Goal: Task Accomplishment & Management: Use online tool/utility

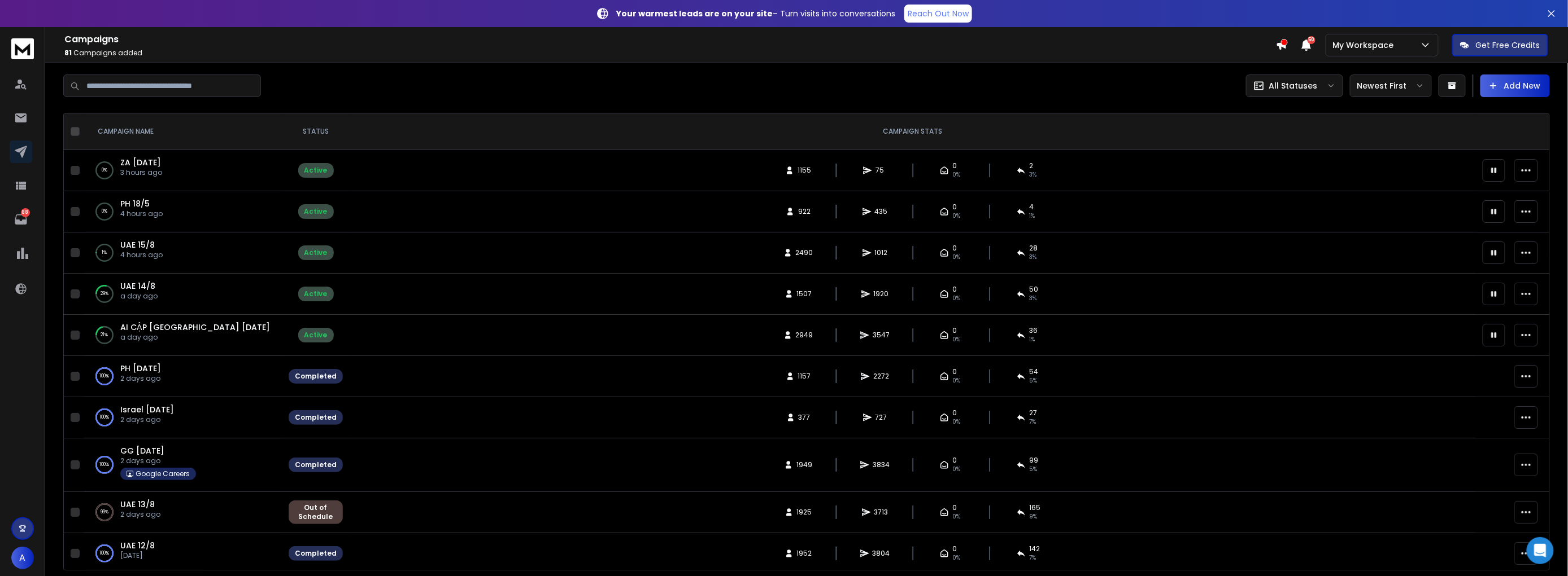
click at [633, 71] on div "Campaigns 81 Campaigns Added All Statuses Newest First Add New CAMPAIGN NAME ST…" at bounding box center [807, 322] width 1523 height 518
click at [797, 83] on div at bounding box center [435, 86] width 744 height 23
click at [25, 221] on icon at bounding box center [20, 219] width 12 height 10
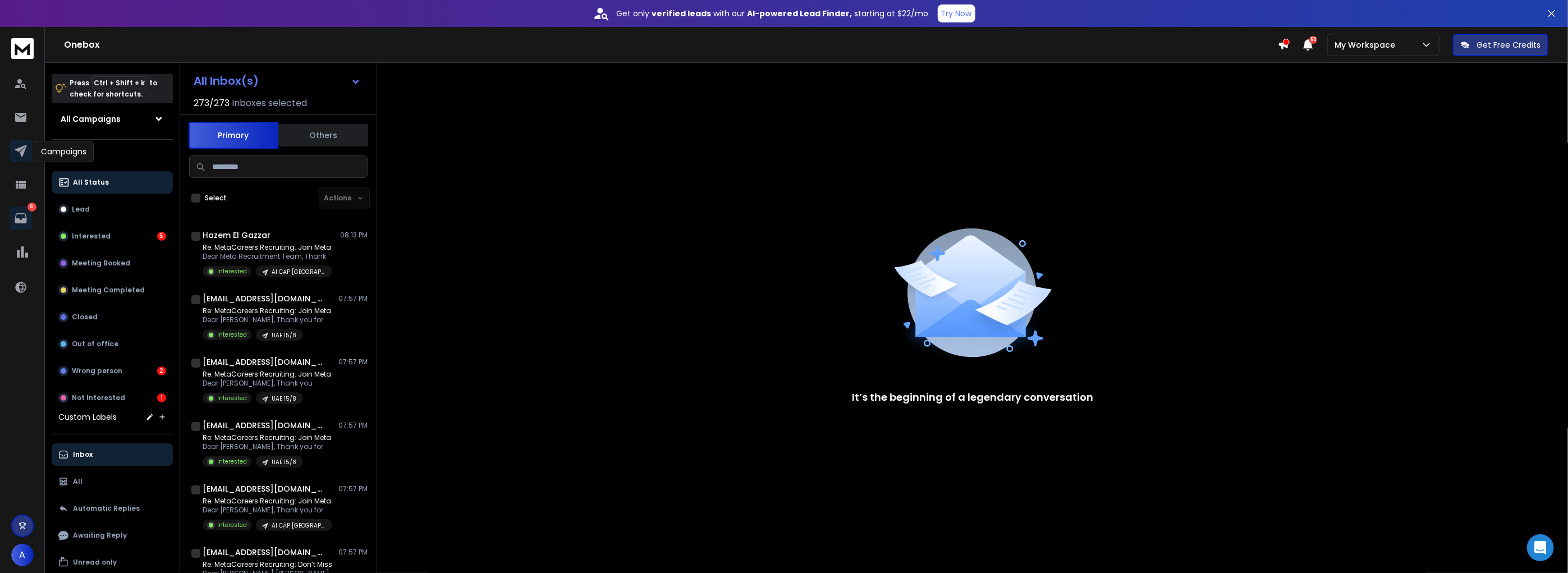
click at [24, 155] on icon at bounding box center [20, 151] width 13 height 13
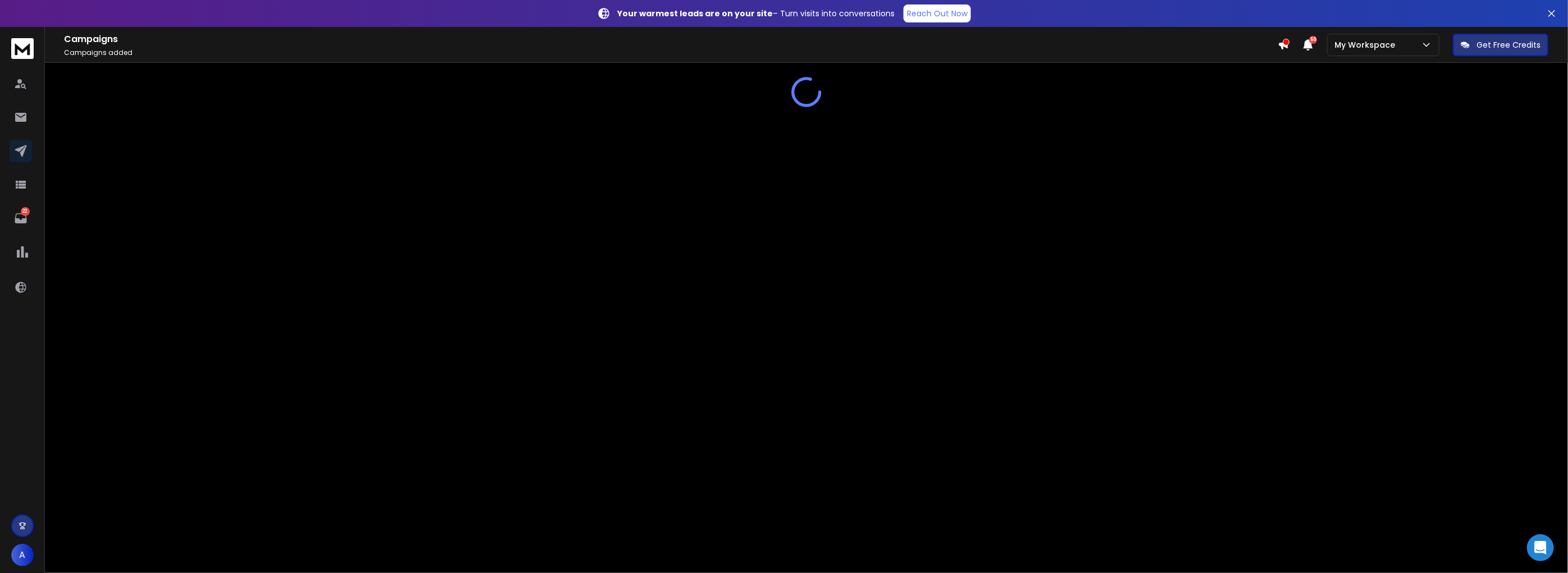
click at [10, 364] on div "22 A" at bounding box center [22, 303] width 45 height 551
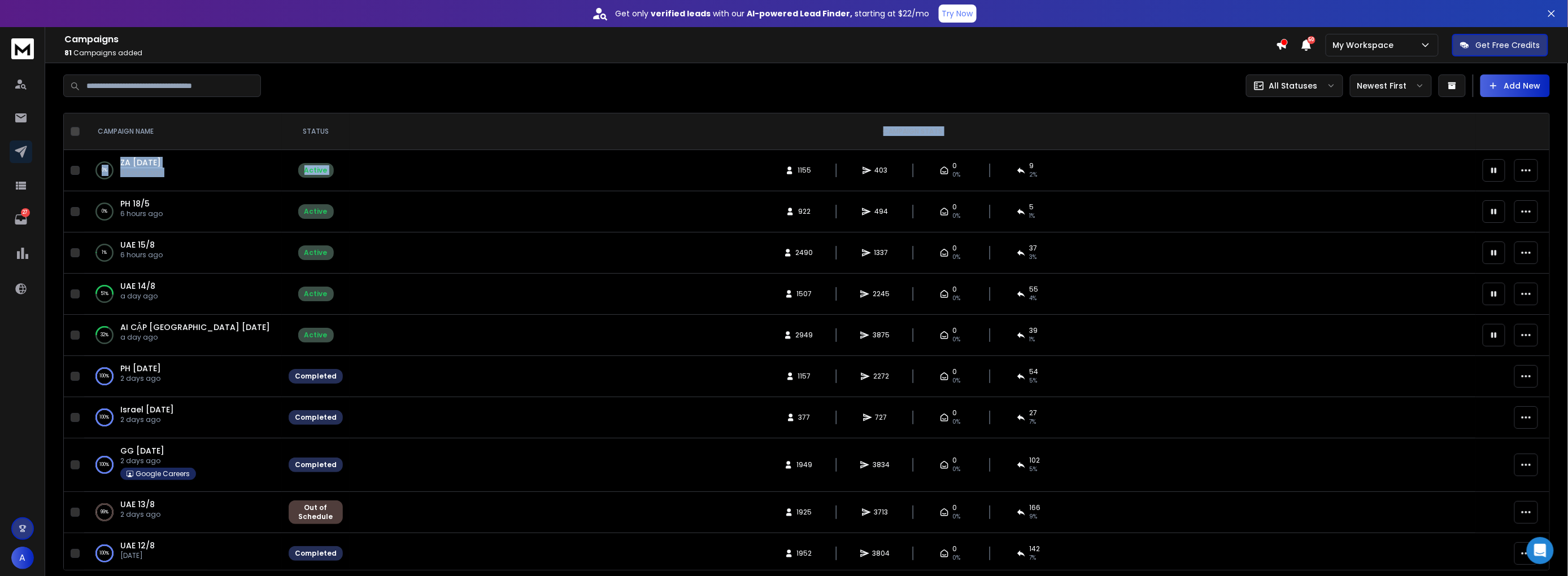
click at [835, 54] on p "81 Campaigns added" at bounding box center [670, 53] width 1212 height 9
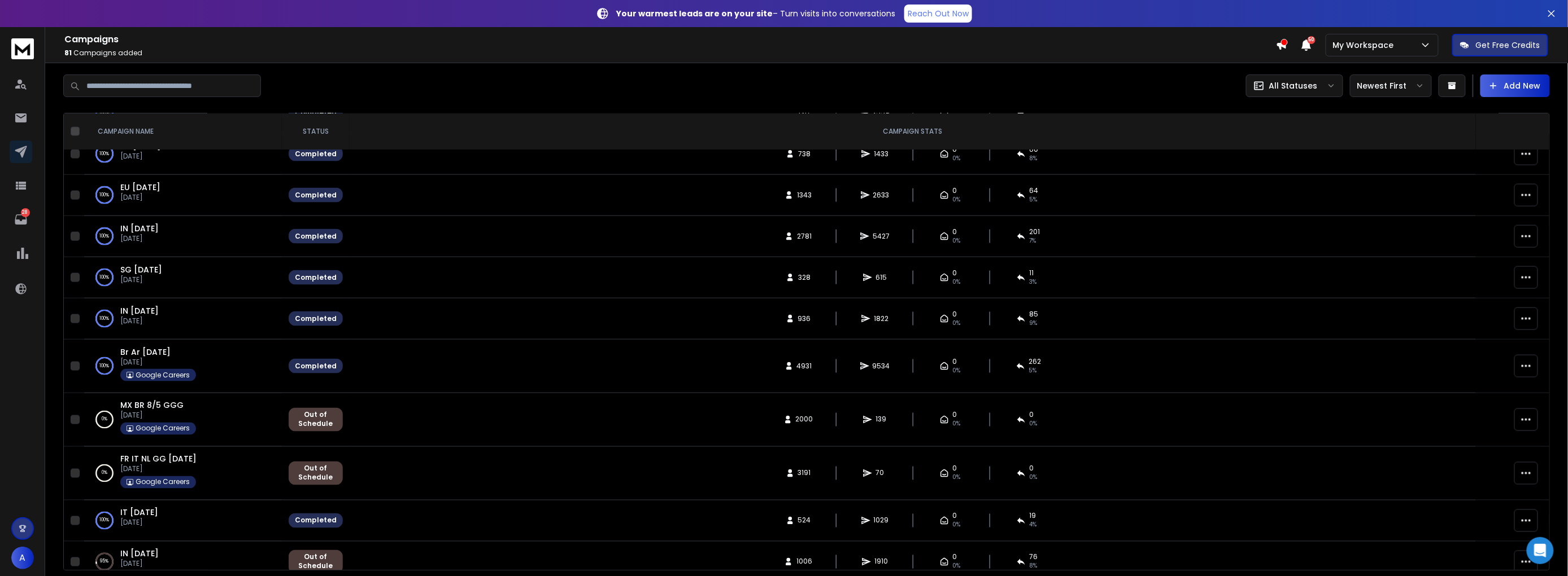
scroll to position [941, 0]
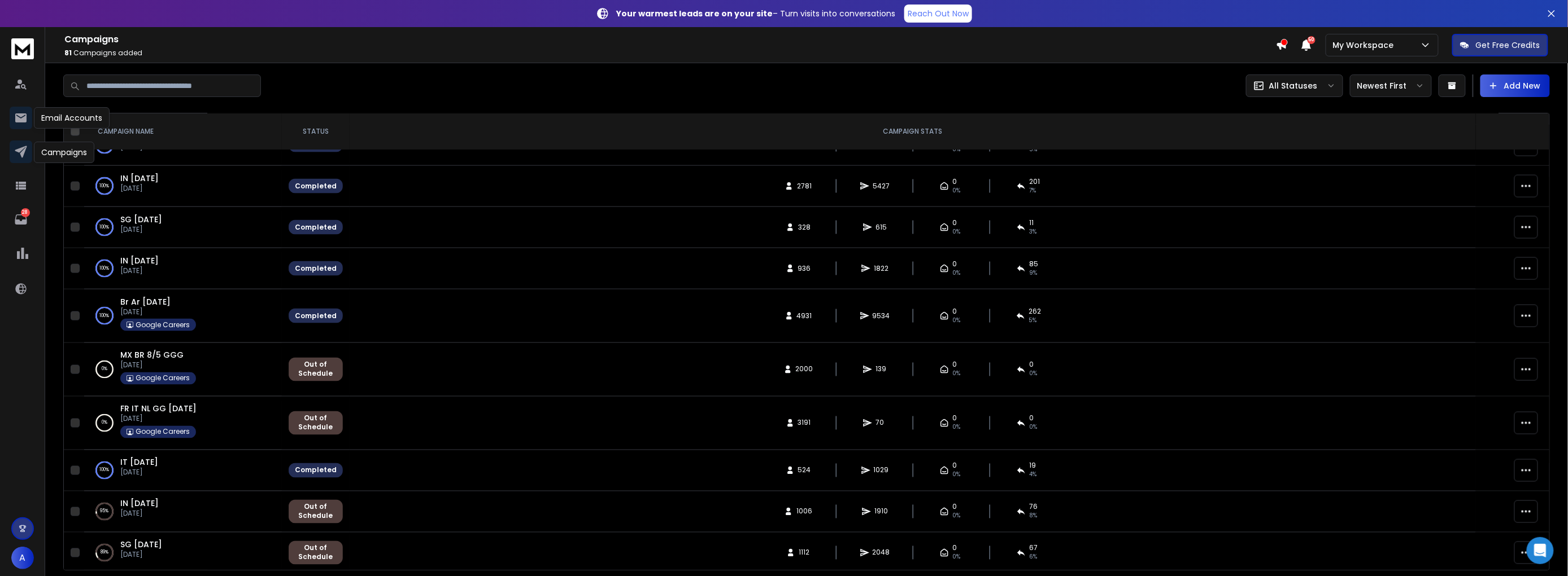
click at [21, 116] on icon at bounding box center [20, 118] width 12 height 9
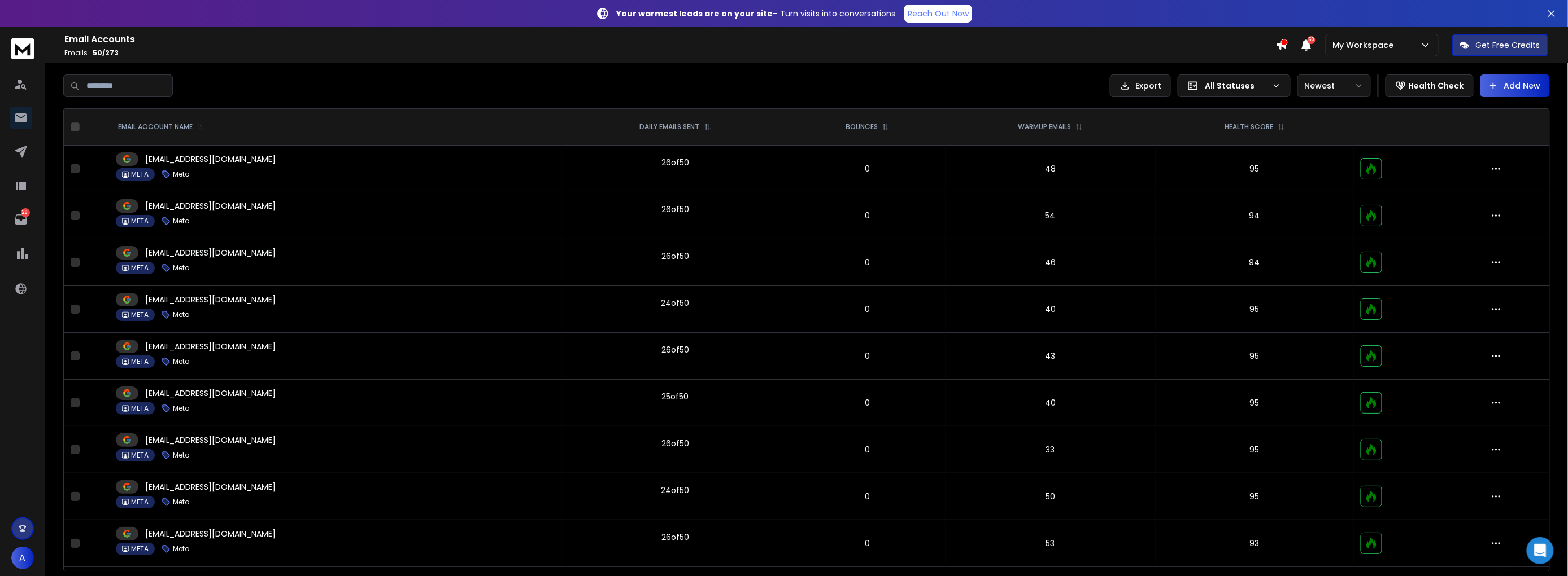
click at [871, 71] on div "Export All Statuses Newest Health Check Add New EMAIL ACCOUNT NAME DAILY EMAILS…" at bounding box center [807, 323] width 1523 height 520
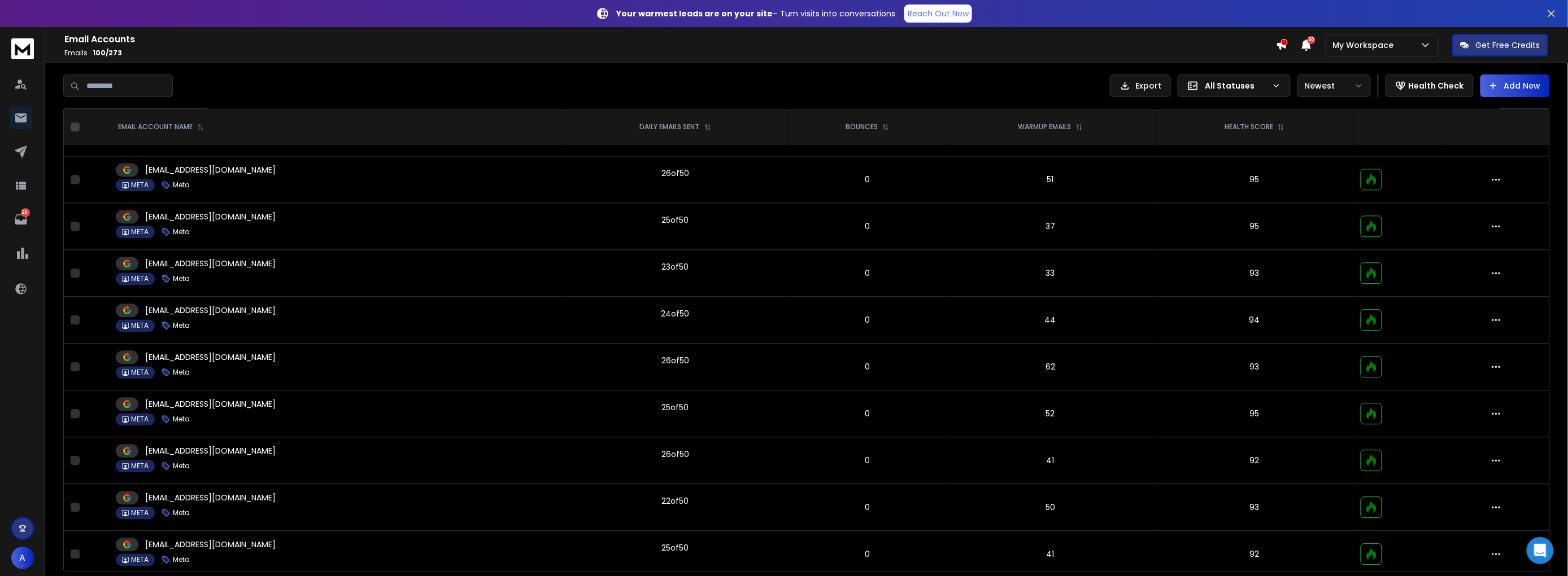
scroll to position [1512, 0]
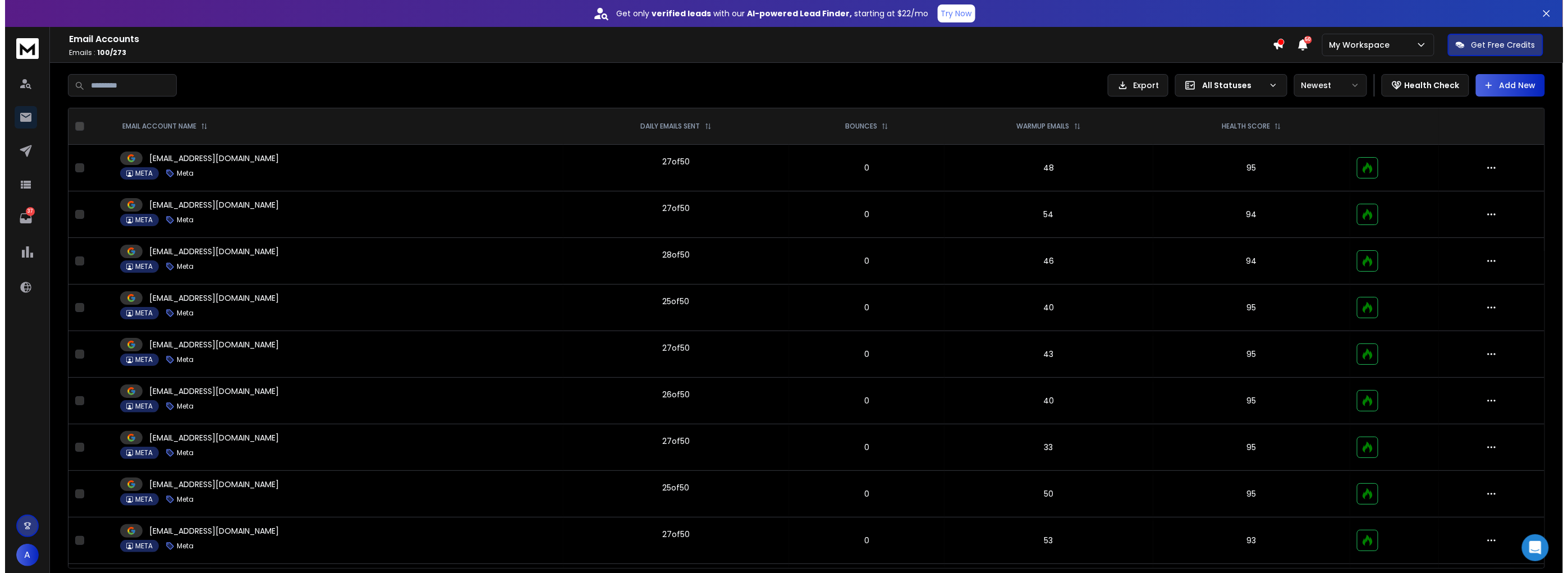
scroll to position [4280, 0]
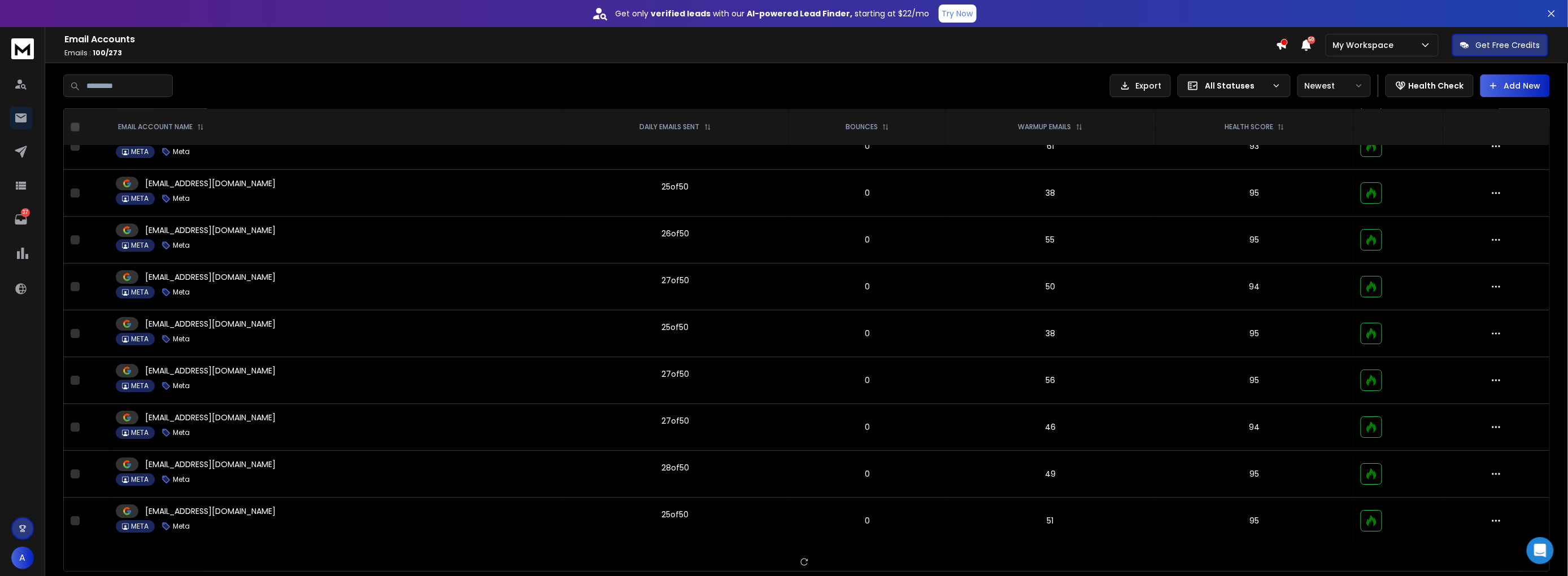
click at [562, 421] on td "[EMAIL_ADDRESS][DOMAIN_NAME] META Meta" at bounding box center [336, 427] width 453 height 47
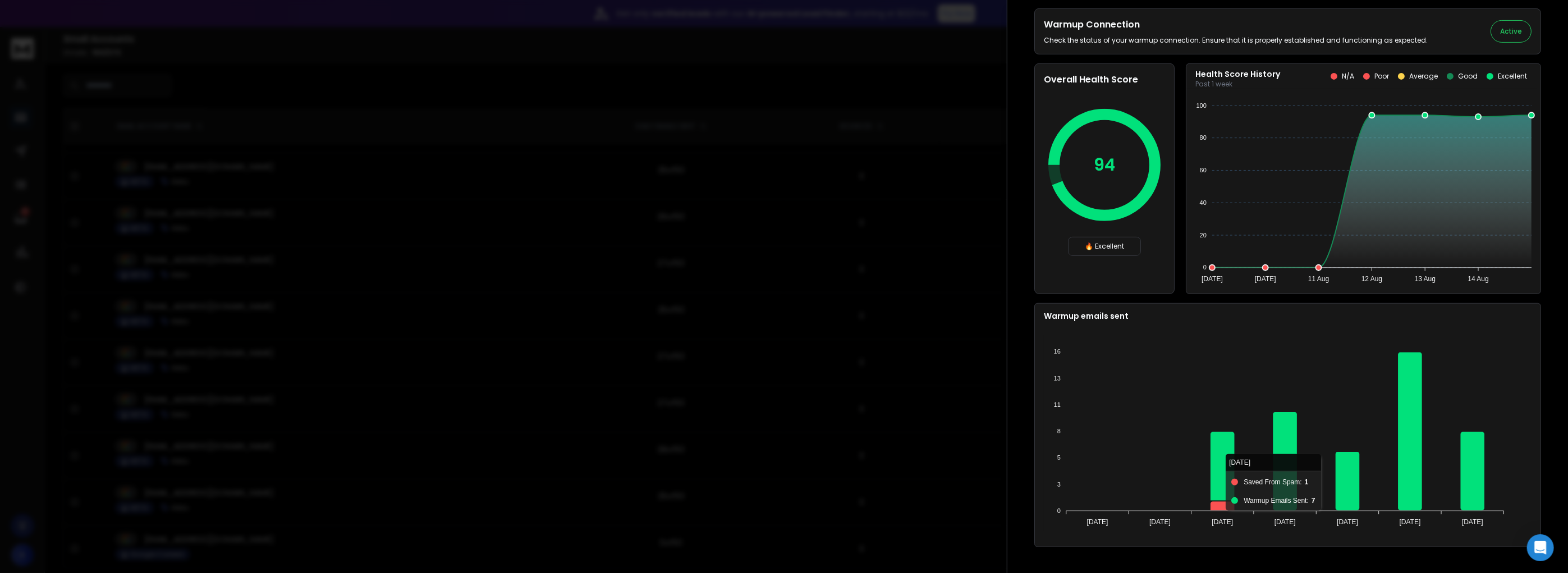
scroll to position [0, 0]
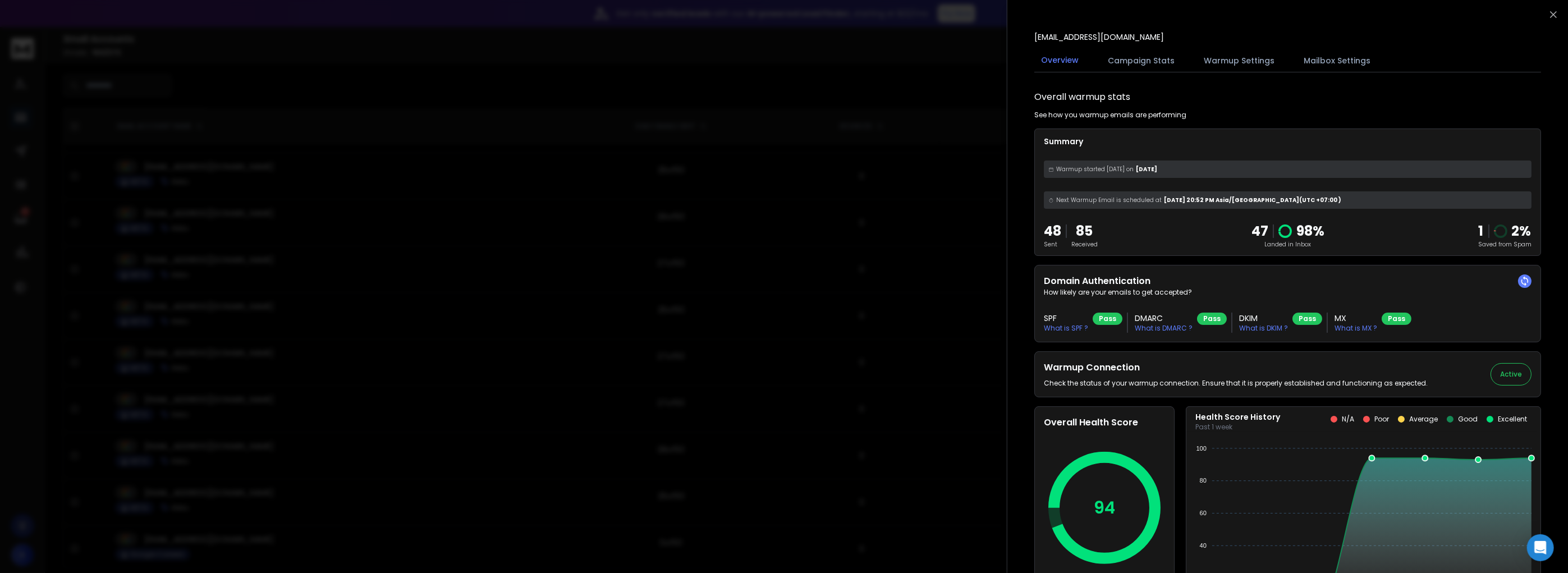
drag, startPoint x: 919, startPoint y: 347, endPoint x: 766, endPoint y: 356, distance: 153.3
click at [919, 347] on div at bounding box center [784, 286] width 1568 height 573
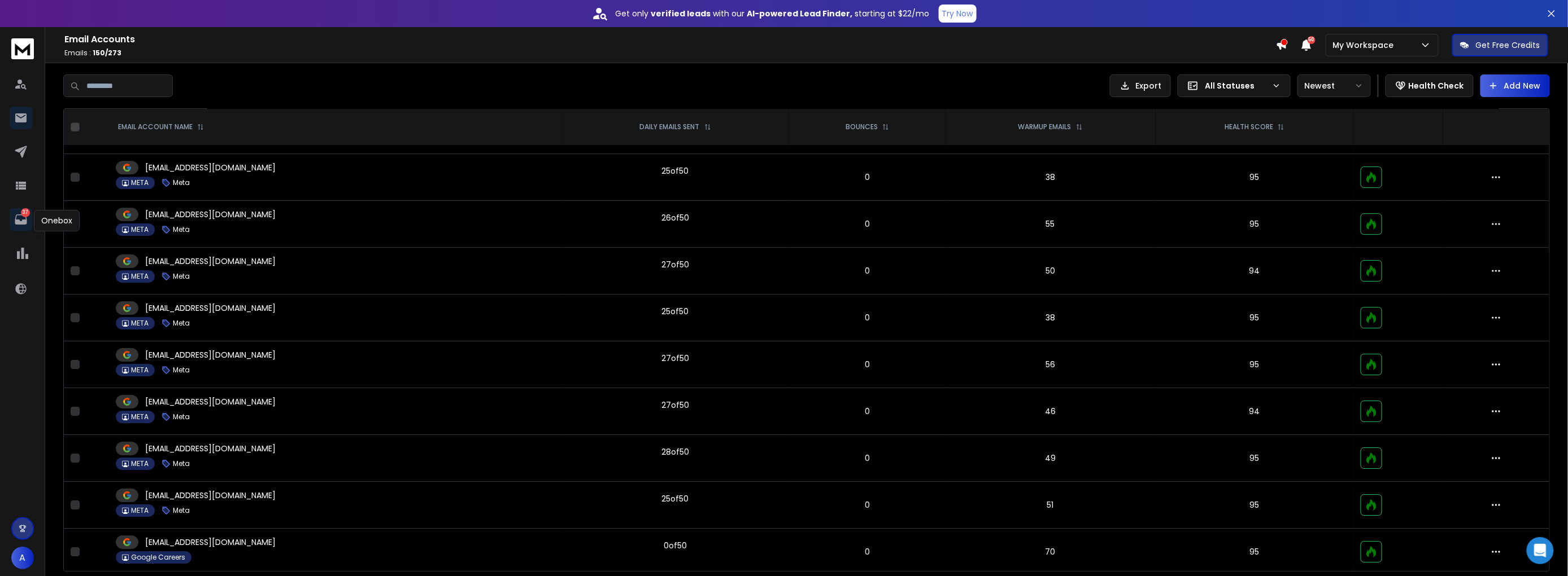
click at [15, 222] on icon at bounding box center [20, 219] width 12 height 10
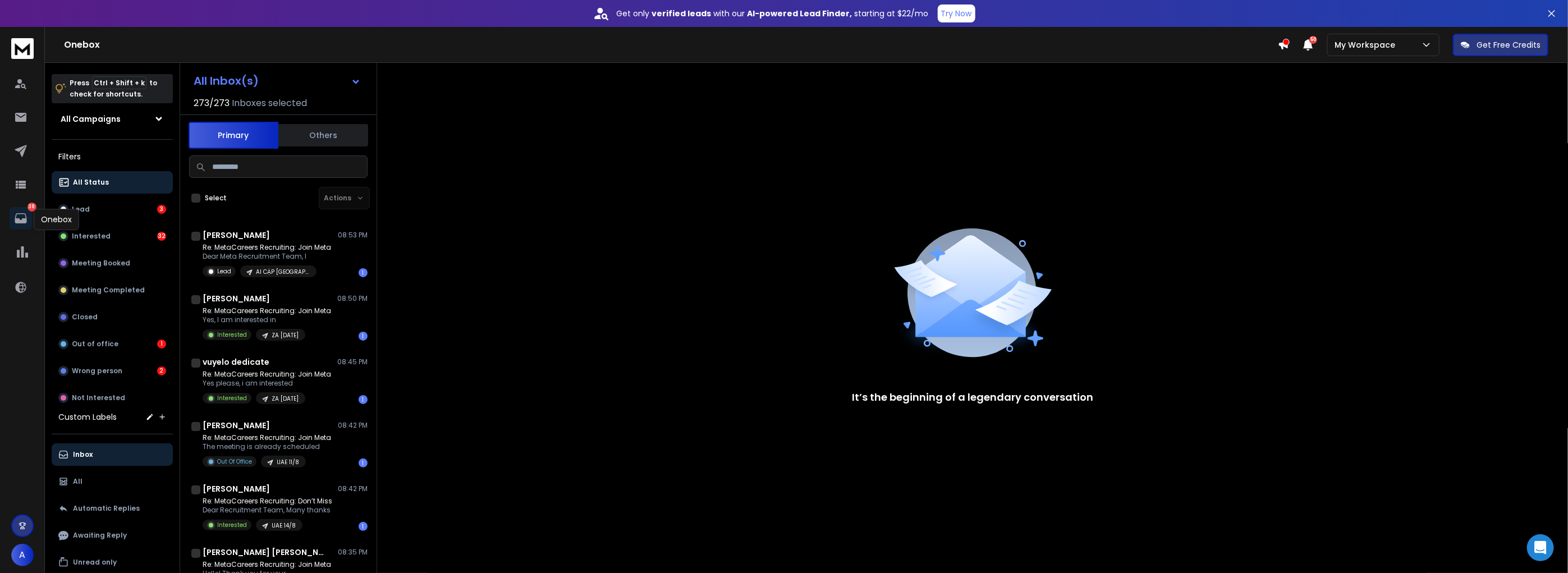
click at [281, 162] on input at bounding box center [278, 167] width 179 height 23
paste input "**********"
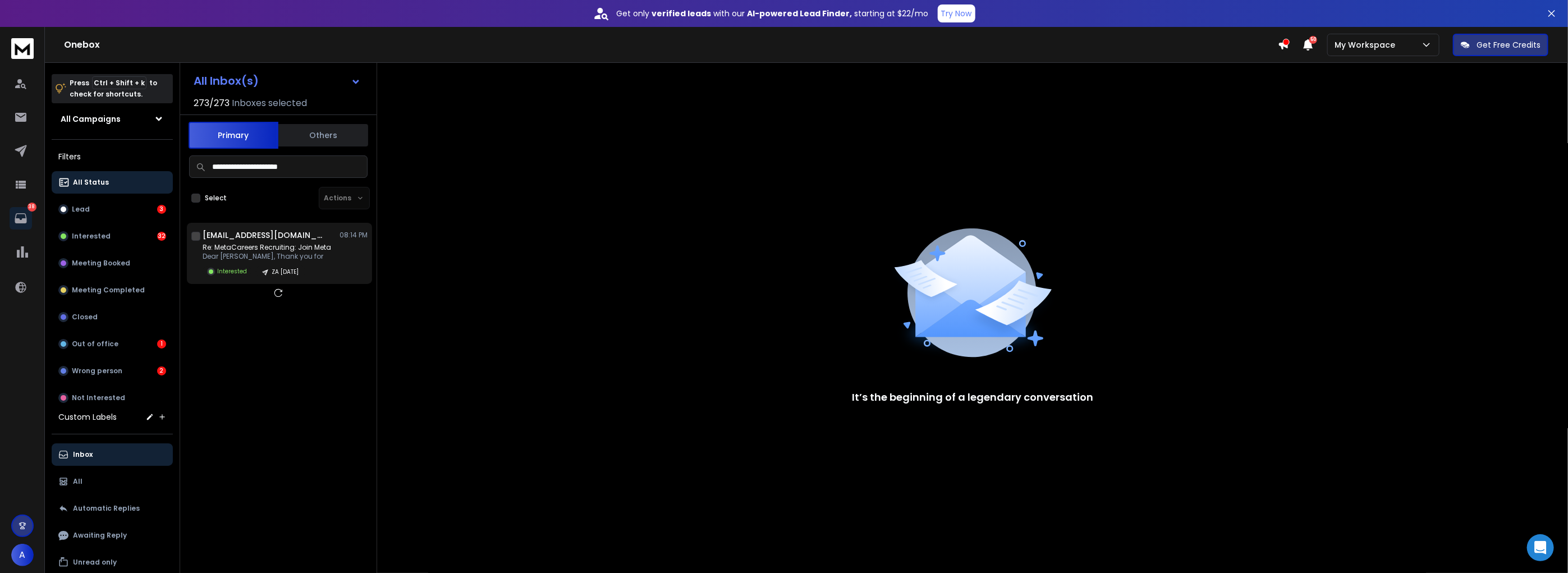
type input "**********"
click at [264, 244] on p "Re: MetaCareers Recruiting: Join Meta" at bounding box center [266, 247] width 128 height 9
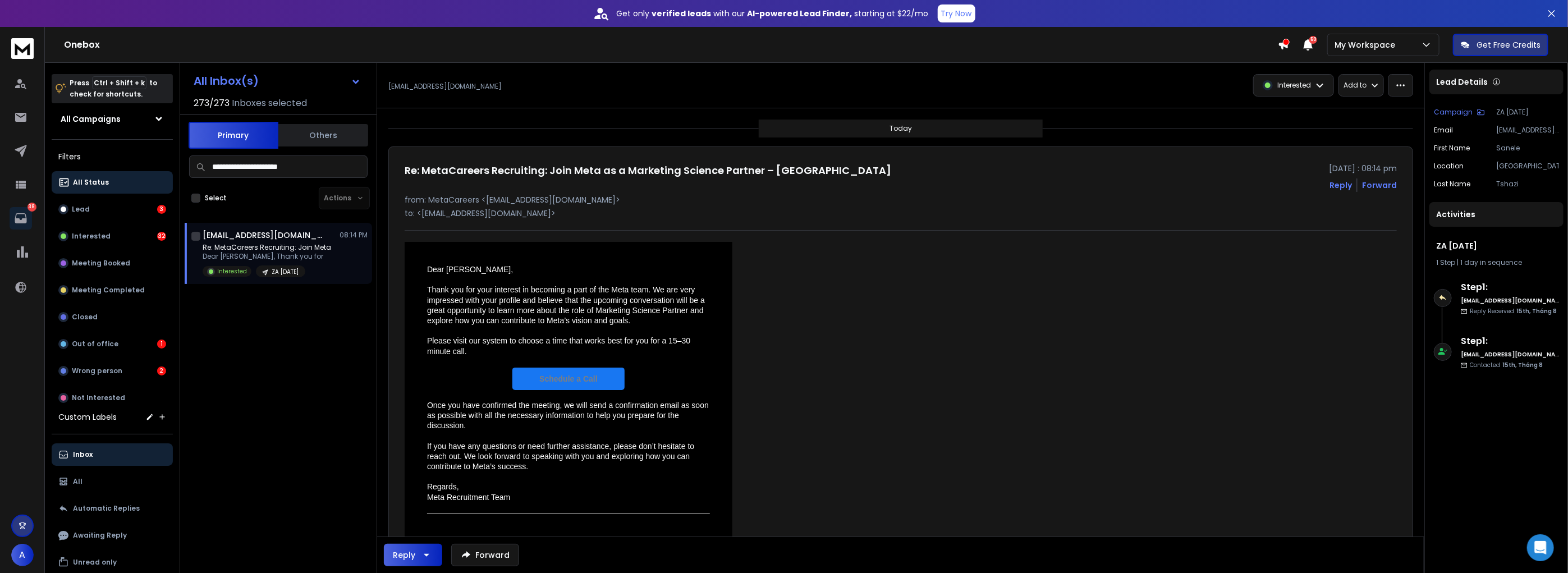
click at [543, 378] on link "Schedule a Call" at bounding box center [569, 379] width 113 height 23
